Goal: Task Accomplishment & Management: Use online tool/utility

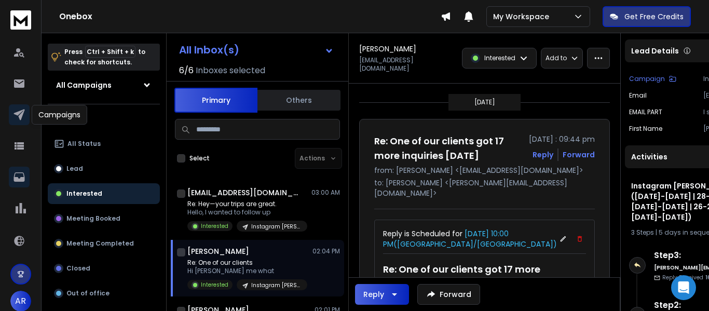
click at [18, 112] on icon at bounding box center [18, 114] width 11 height 11
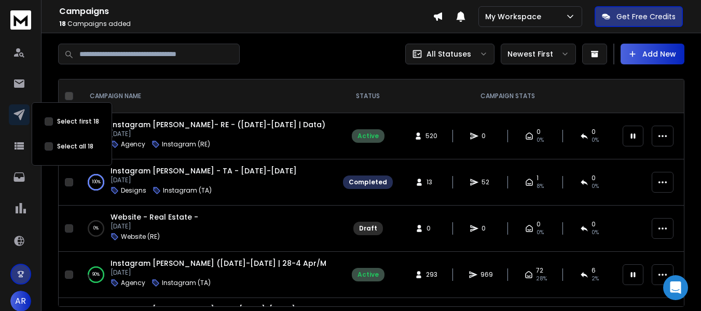
click at [72, 98] on button "Select first 18" at bounding box center [69, 96] width 8 height 8
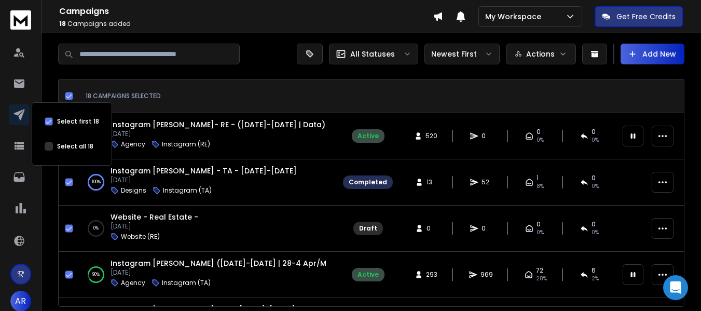
click at [71, 98] on button "Select first 18" at bounding box center [69, 96] width 8 height 8
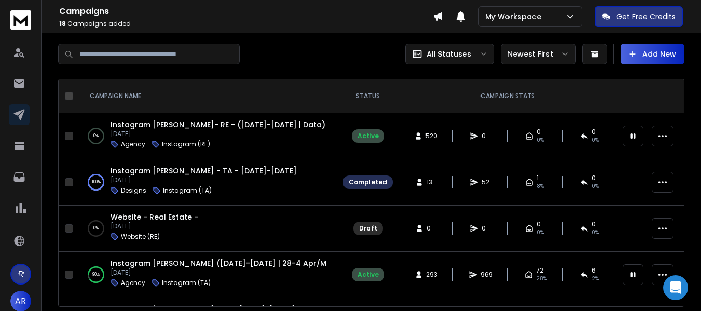
click at [71, 141] on td at bounding box center [68, 136] width 19 height 46
click at [71, 134] on button "button" at bounding box center [69, 136] width 8 height 8
click at [67, 162] on td at bounding box center [68, 182] width 19 height 46
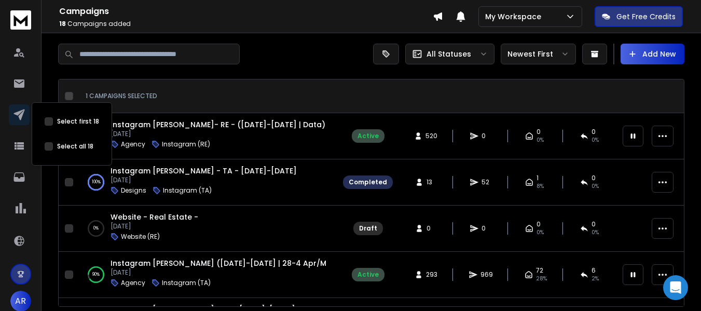
click at [71, 94] on button "Select first 18" at bounding box center [69, 96] width 8 height 8
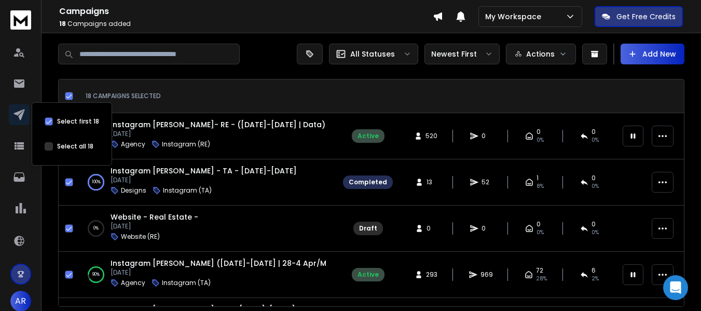
click at [71, 95] on button "Select first 18" at bounding box center [69, 96] width 8 height 8
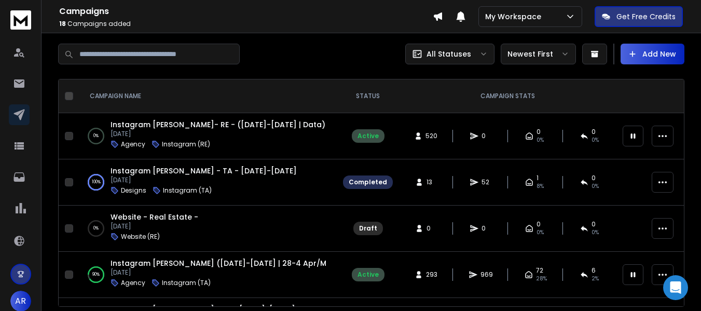
click at [73, 136] on button "button" at bounding box center [69, 136] width 8 height 8
click at [393, 47] on button at bounding box center [386, 54] width 26 height 21
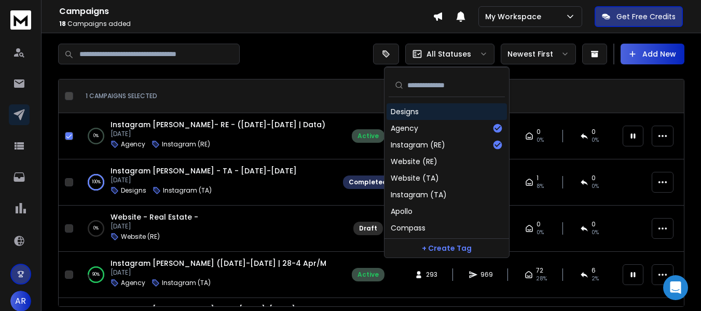
click at [357, 60] on div at bounding box center [214, 54] width 313 height 21
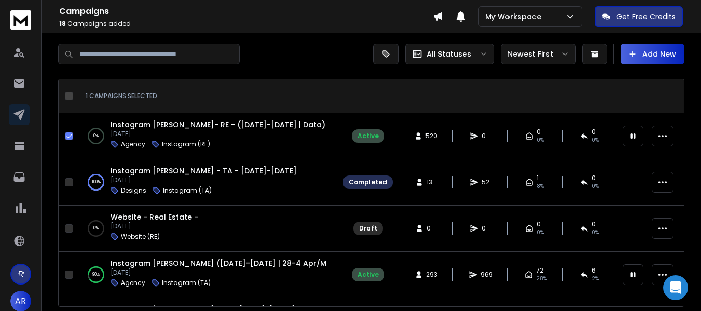
click at [70, 133] on button "button" at bounding box center [69, 136] width 8 height 8
click at [542, 52] on button "Newest First" at bounding box center [538, 54] width 75 height 21
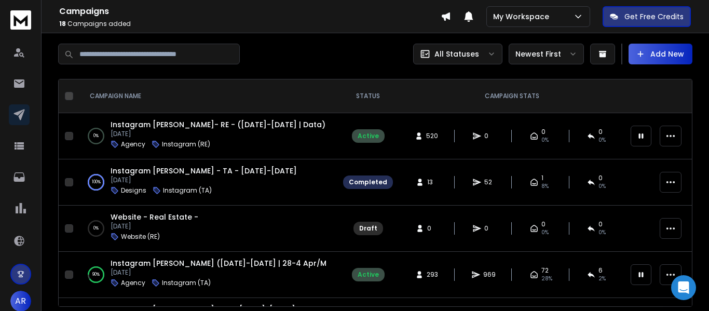
click at [545, 56] on button "Newest First" at bounding box center [545, 54] width 75 height 21
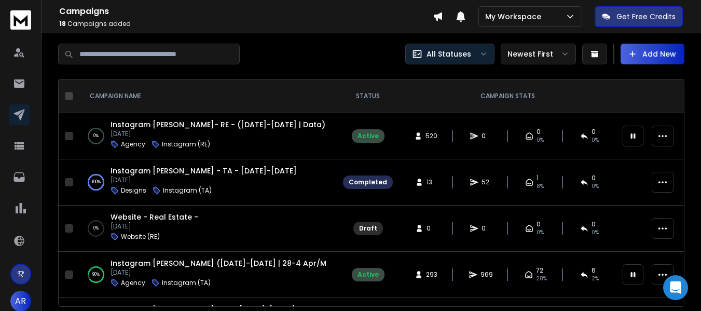
click at [478, 56] on div "All Statuses" at bounding box center [450, 54] width 76 height 10
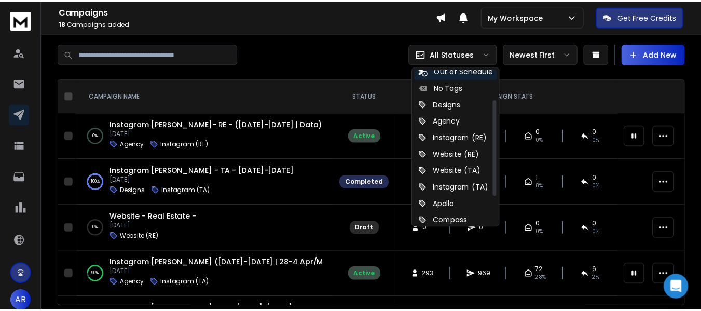
scroll to position [93, 0]
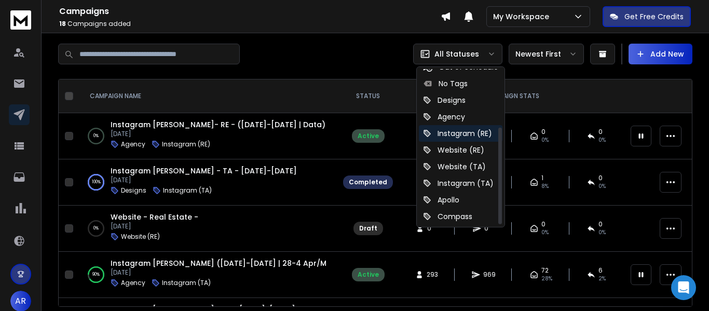
click at [475, 134] on div "Instagram (RE)" at bounding box center [457, 133] width 69 height 10
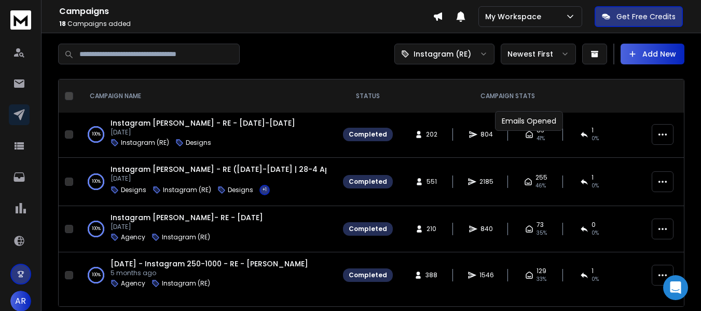
scroll to position [0, 0]
